Goal: Navigation & Orientation: Find specific page/section

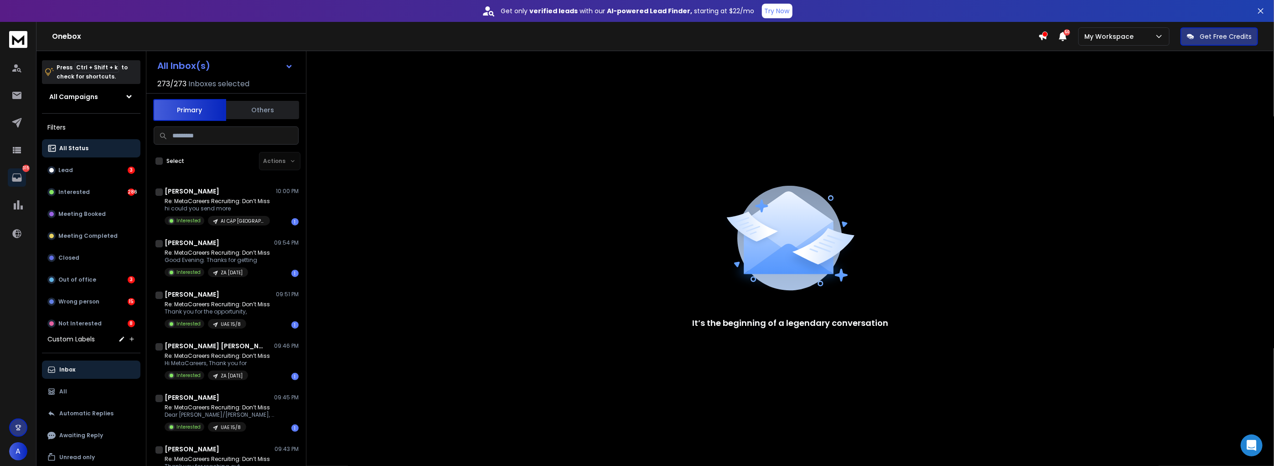
click at [653, 222] on div at bounding box center [790, 238] width 339 height 139
click at [249, 111] on button "Others" at bounding box center [262, 110] width 73 height 20
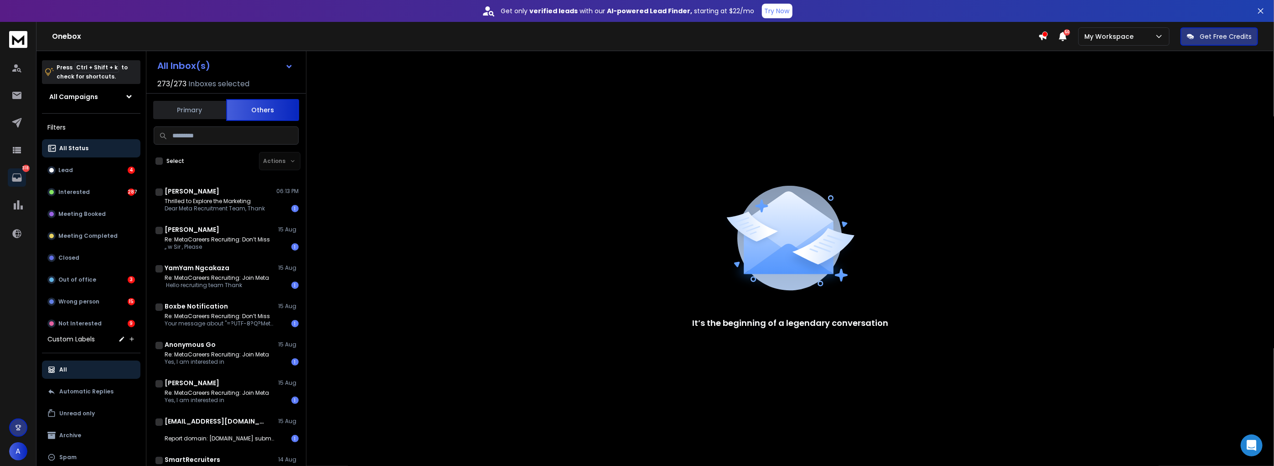
click at [554, 245] on div "It’s the beginning of a legendary conversation" at bounding box center [790, 249] width 968 height 396
click at [193, 106] on button "Primary" at bounding box center [189, 110] width 73 height 20
